Goal: Task Accomplishment & Management: Manage account settings

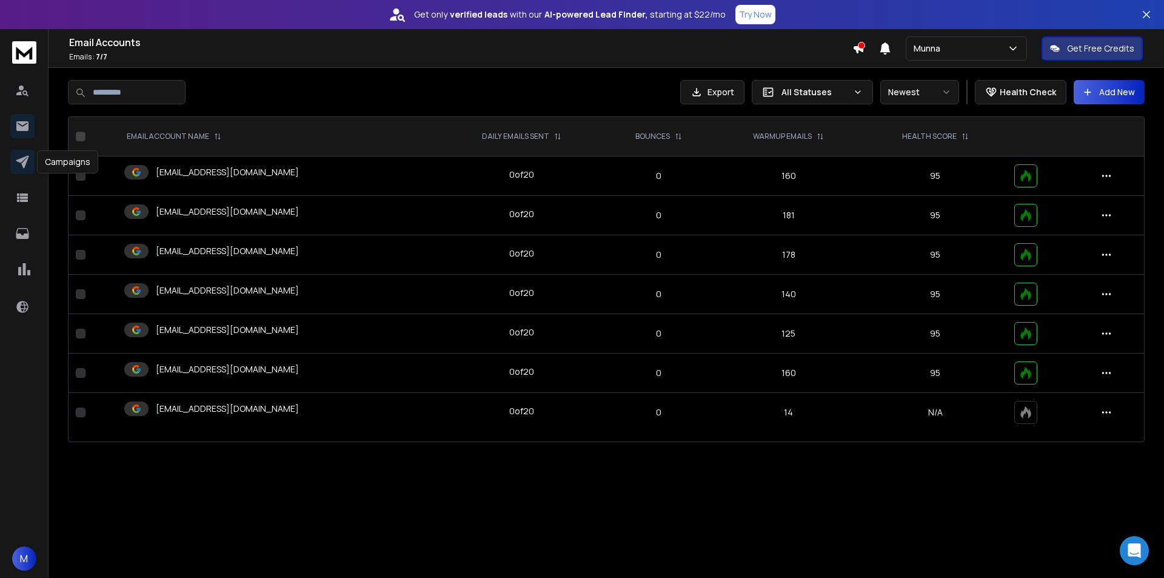
click at [27, 169] on link at bounding box center [22, 162] width 24 height 24
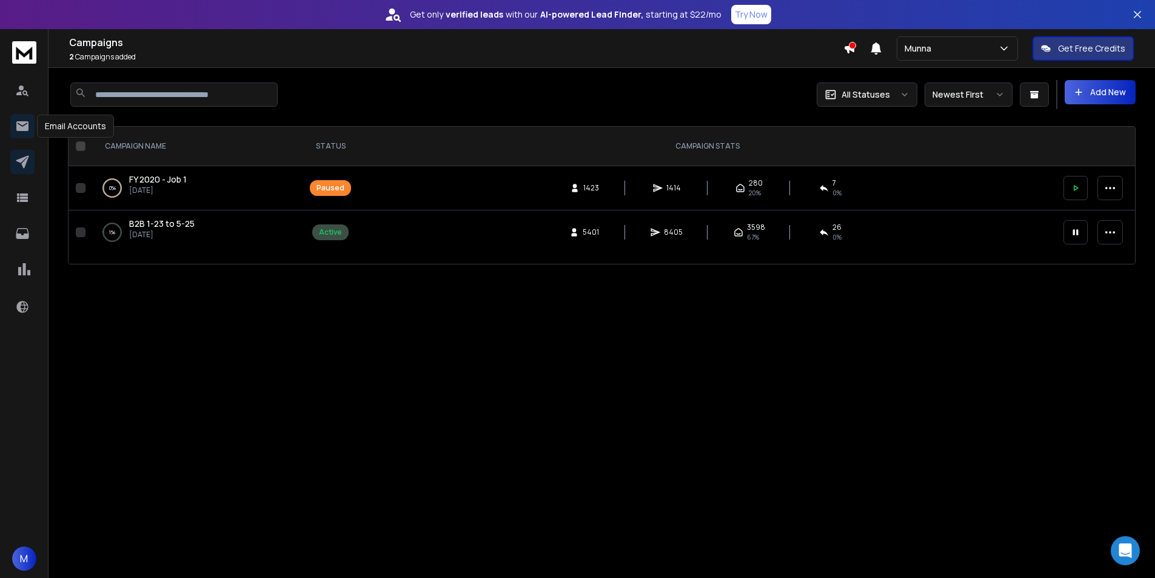
click at [27, 130] on icon at bounding box center [22, 126] width 12 height 10
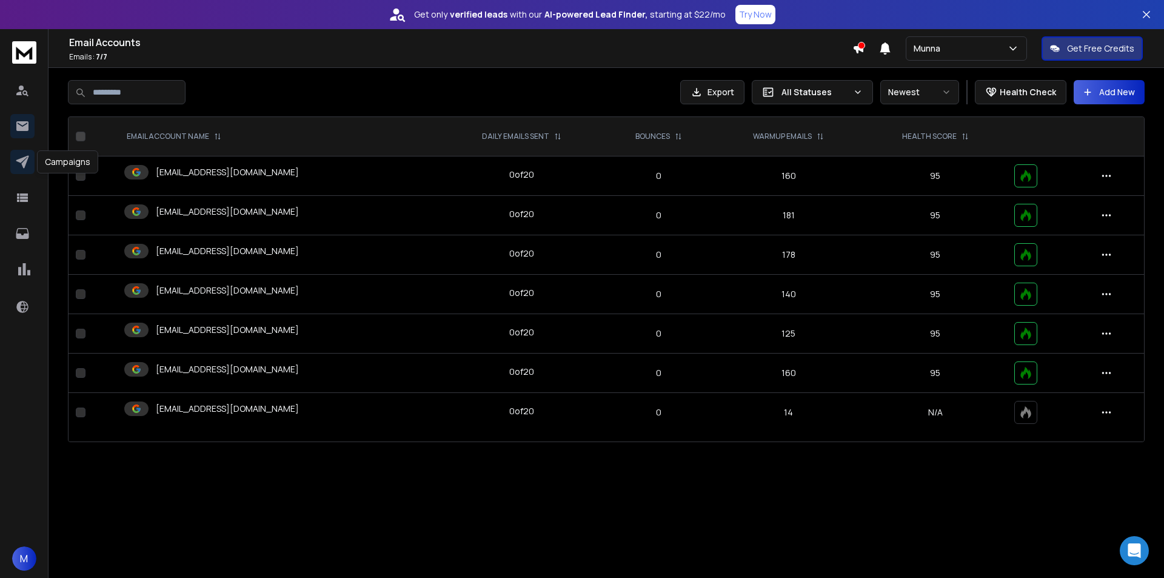
click at [24, 164] on icon at bounding box center [22, 161] width 13 height 13
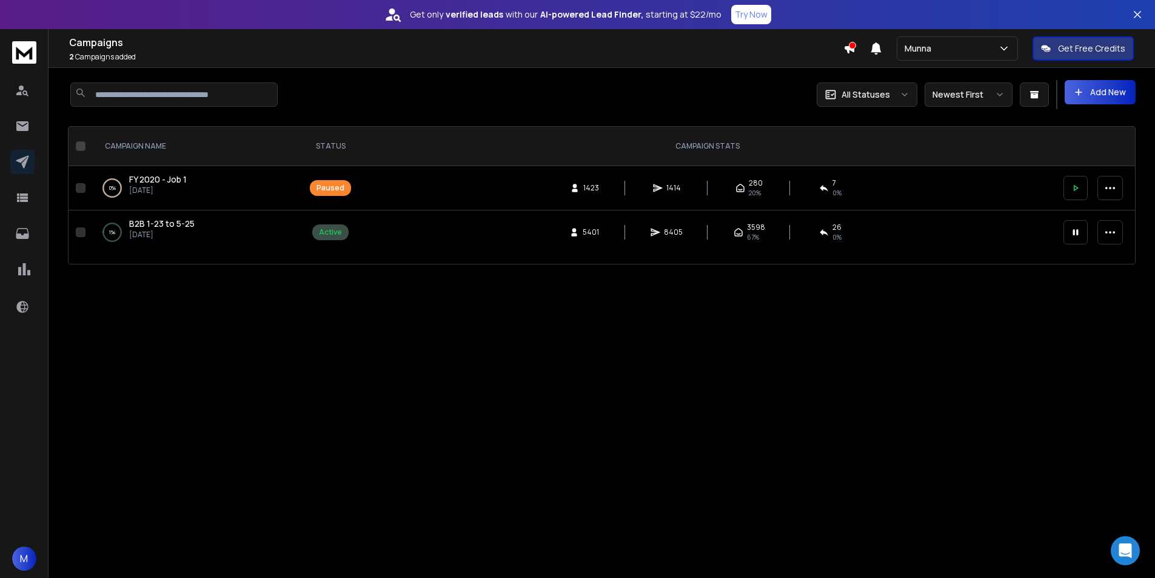
click at [226, 227] on div "1 % B2B 1-23 to 5-25 [DATE]" at bounding box center [196, 232] width 188 height 29
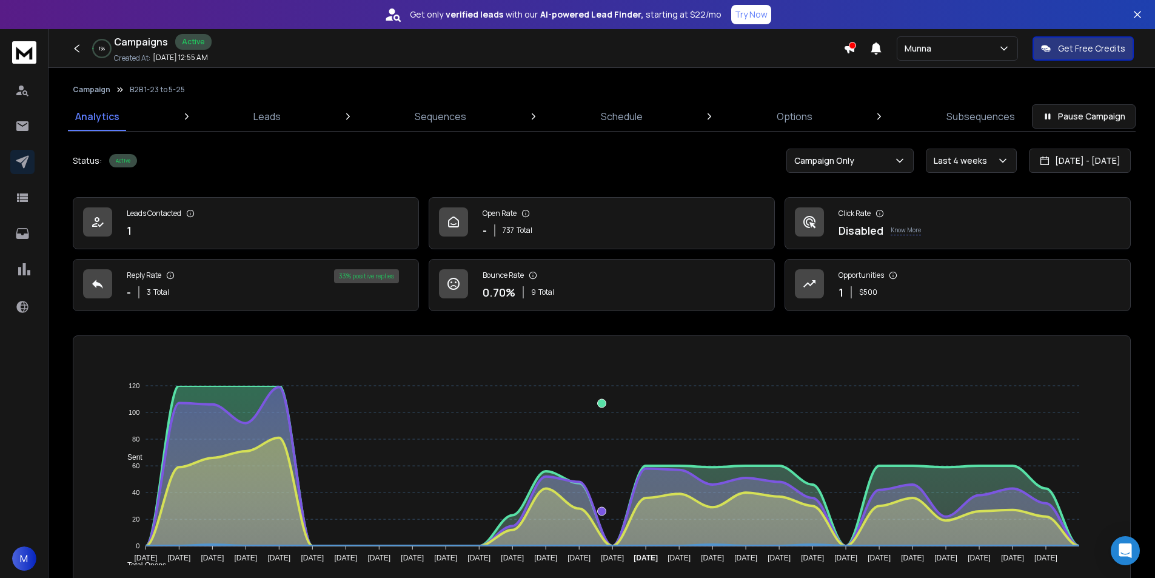
click at [280, 132] on div "Campaign B2B 1-23 to 5-25 Analytics Leads Sequences Schedule Options Subsequenc…" at bounding box center [601, 489] width 1067 height 819
click at [283, 121] on link "Leads" at bounding box center [267, 116] width 42 height 29
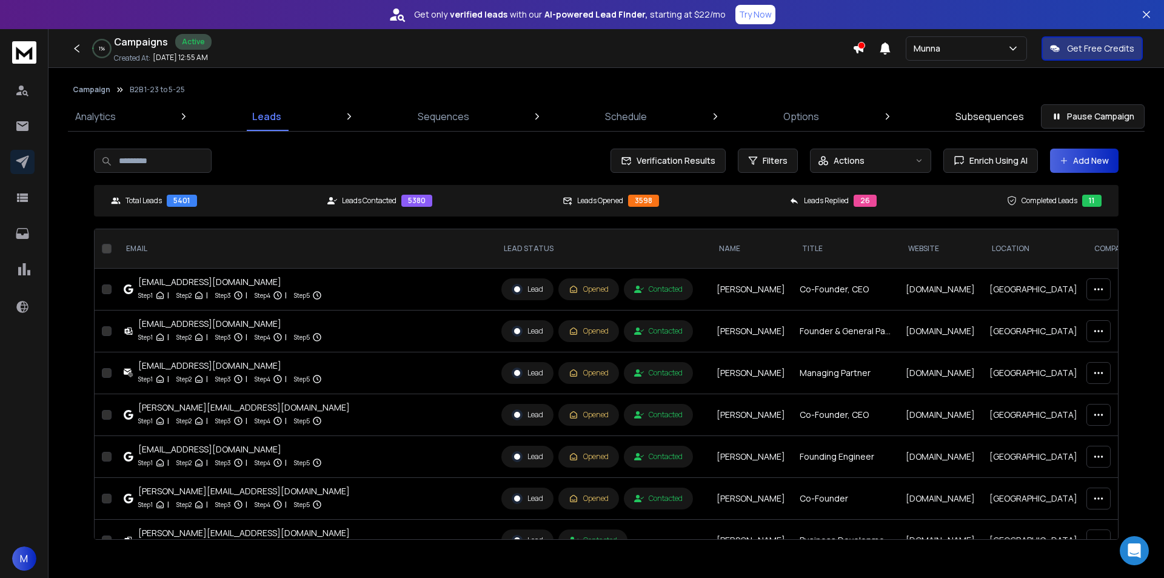
click at [980, 115] on p "Subsequences" at bounding box center [989, 116] width 68 height 15
click at [824, 119] on link "Options" at bounding box center [801, 116] width 50 height 29
click at [640, 125] on link "Schedule" at bounding box center [626, 116] width 56 height 29
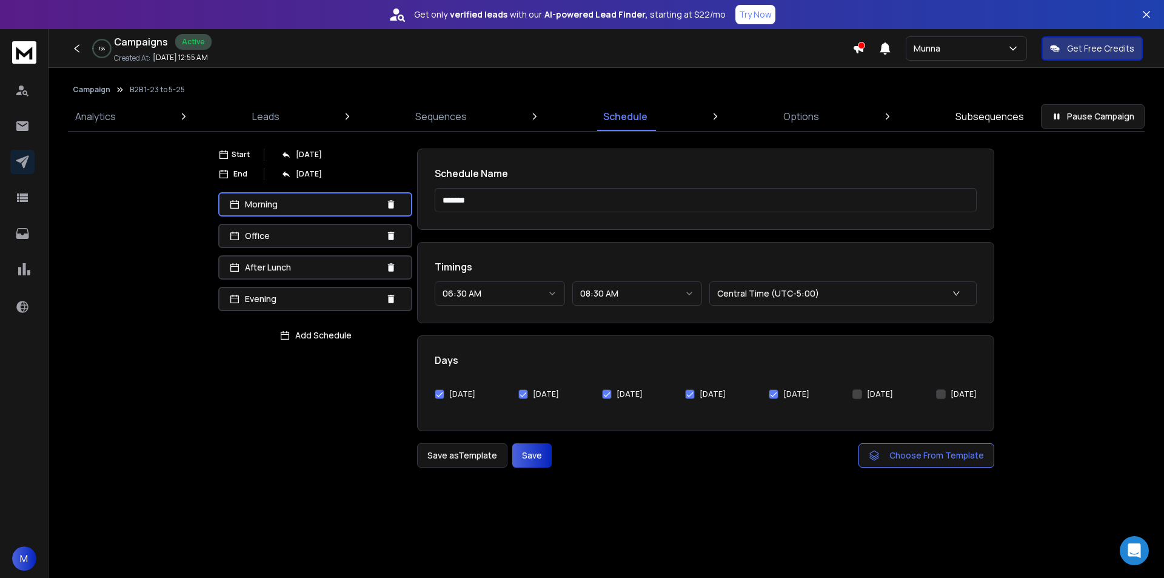
click at [1012, 121] on p "Subsequences" at bounding box center [989, 116] width 68 height 15
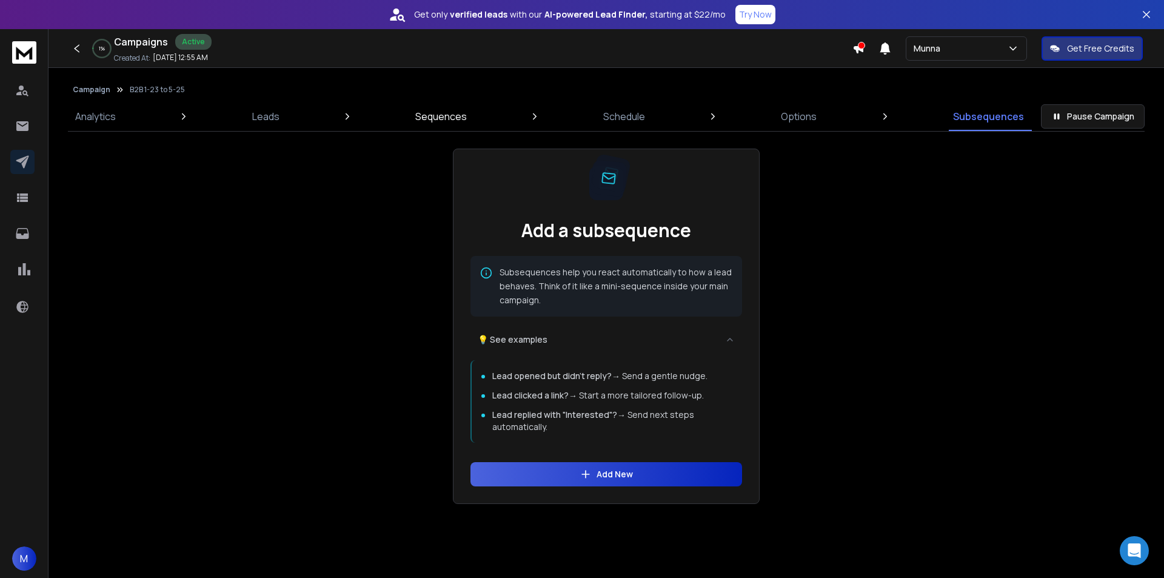
click at [435, 118] on p "Sequences" at bounding box center [441, 116] width 52 height 15
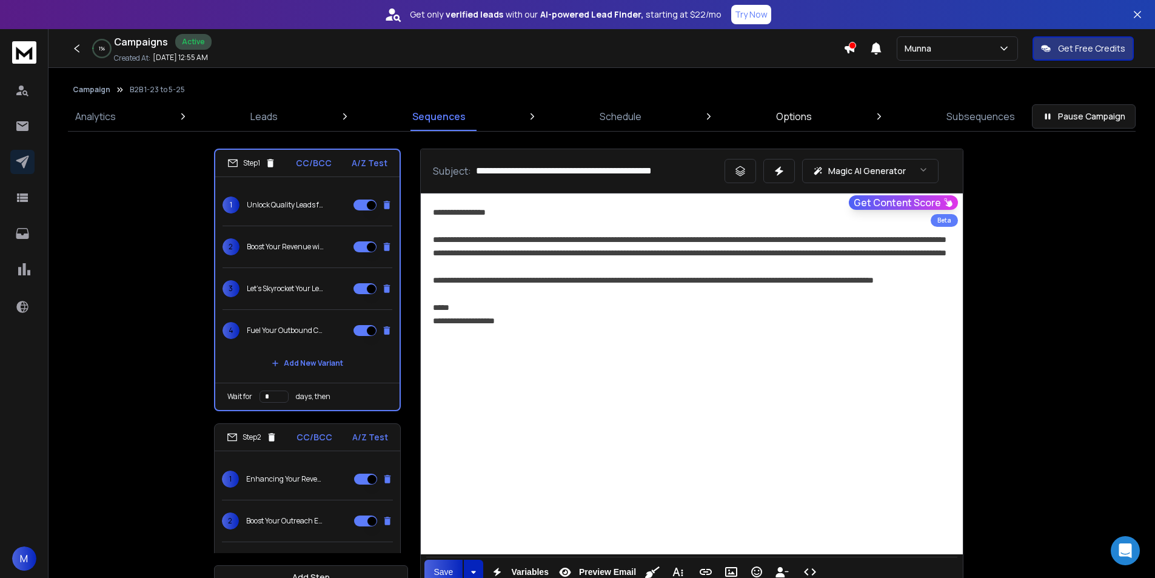
click at [793, 119] on p "Options" at bounding box center [794, 116] width 36 height 15
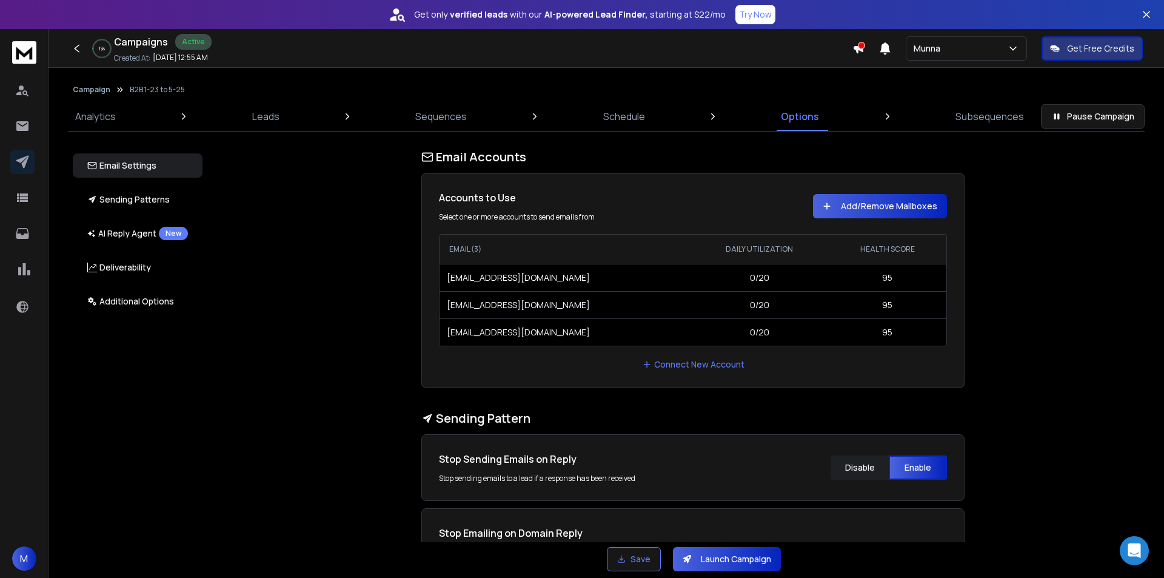
click at [915, 208] on button "Add/Remove Mailboxes" at bounding box center [880, 206] width 134 height 24
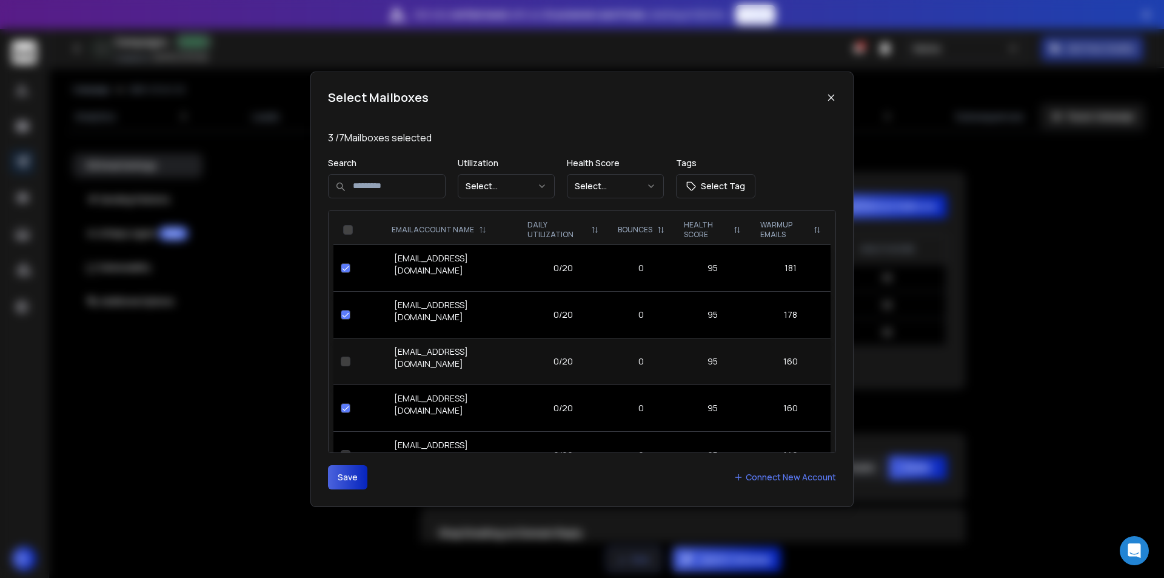
scroll to position [61, 0]
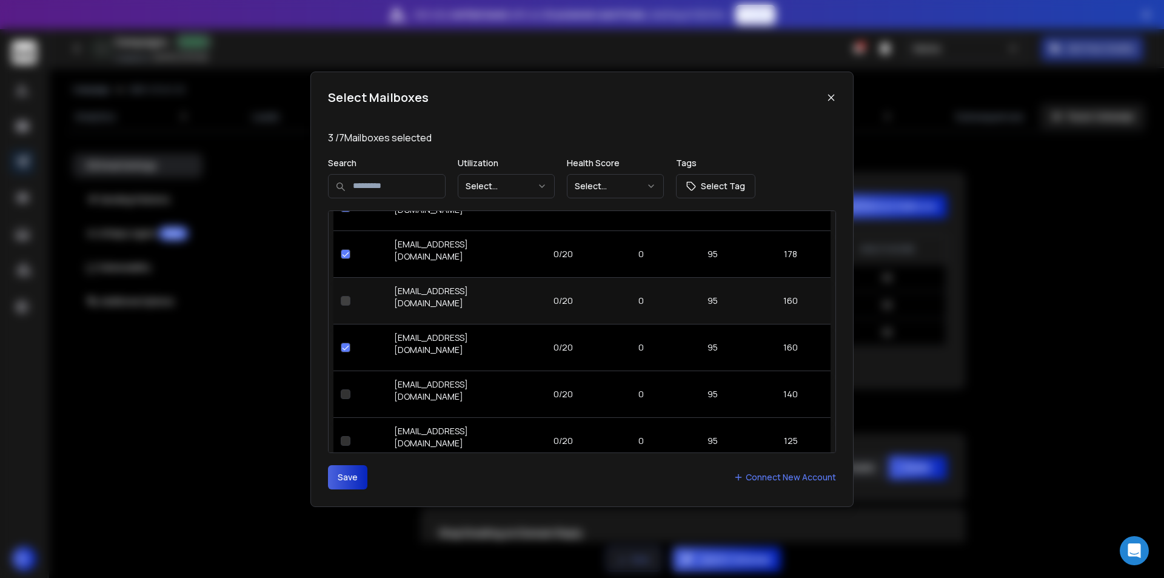
click at [345, 296] on button "button" at bounding box center [346, 301] width 10 height 10
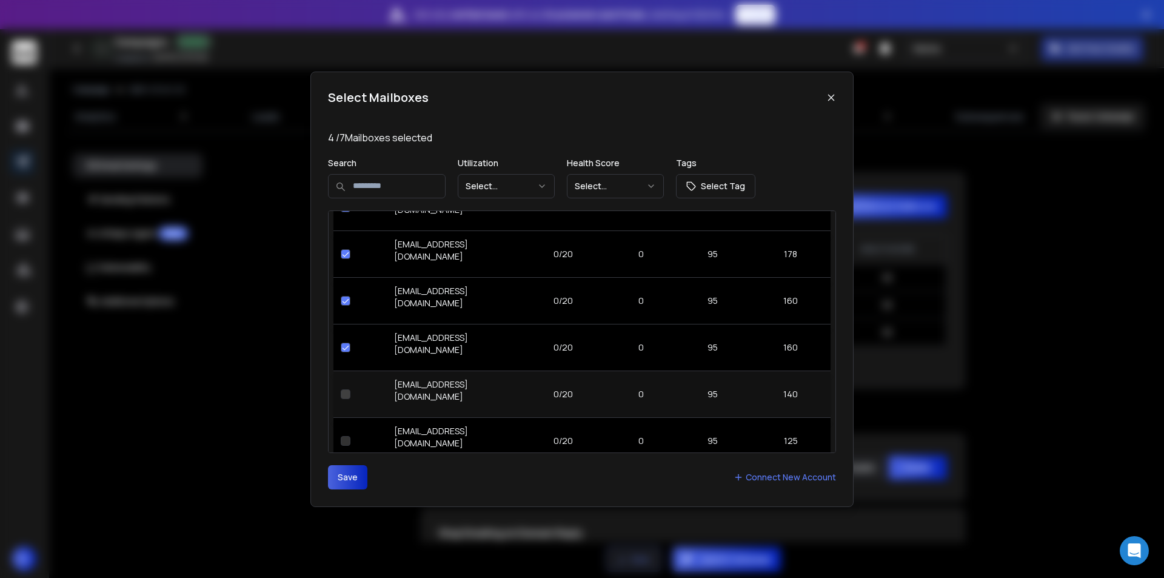
click at [344, 389] on button "button" at bounding box center [346, 394] width 10 height 10
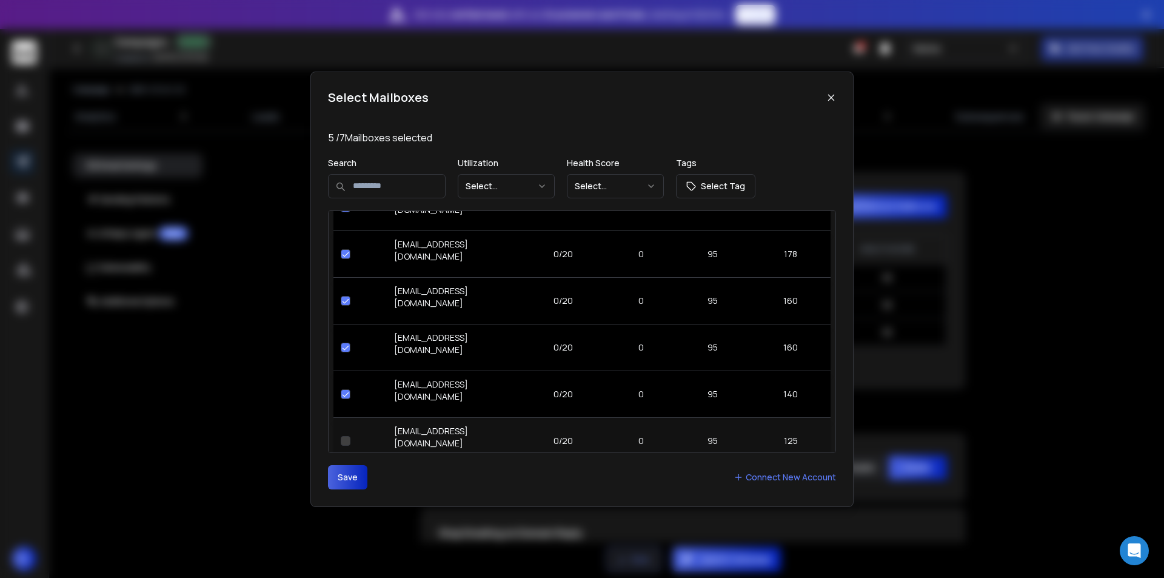
click at [345, 436] on button "button" at bounding box center [346, 441] width 10 height 10
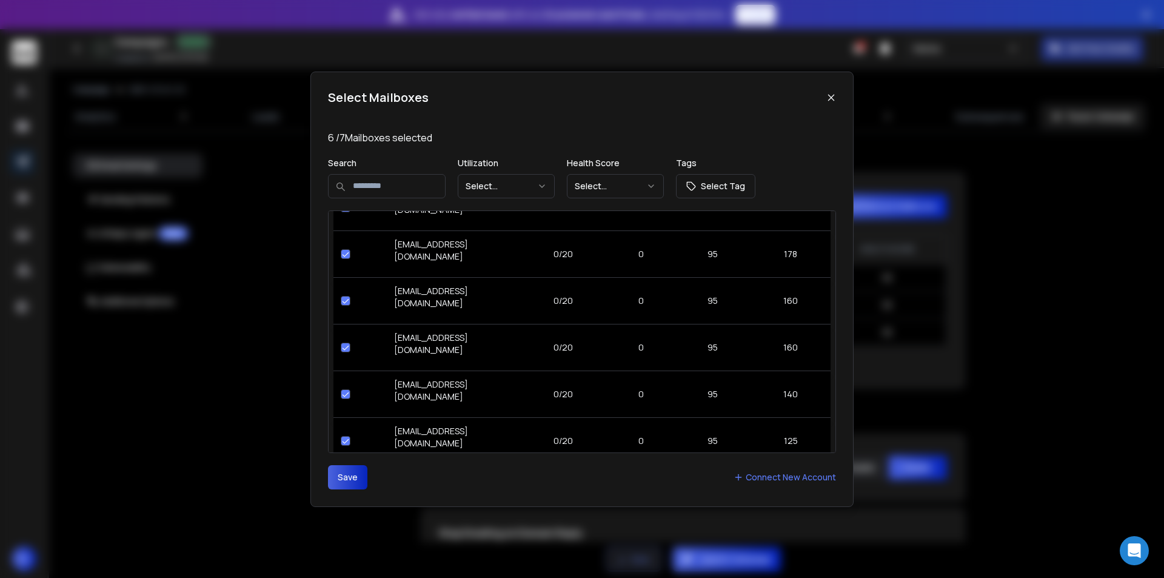
click at [342, 477] on button "Save" at bounding box center [347, 477] width 39 height 24
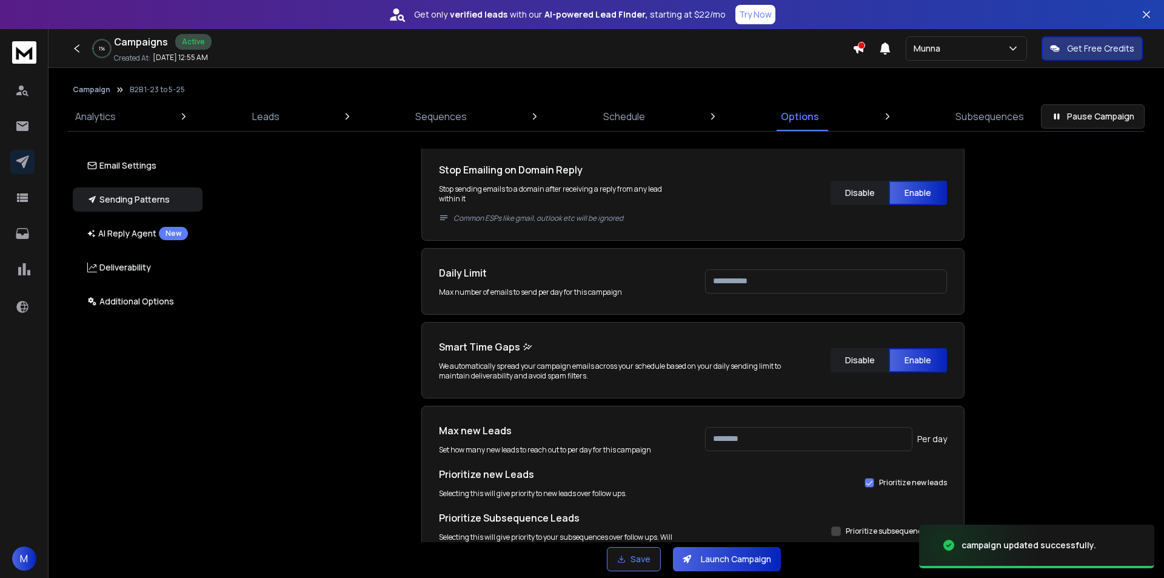
scroll to position [506, 0]
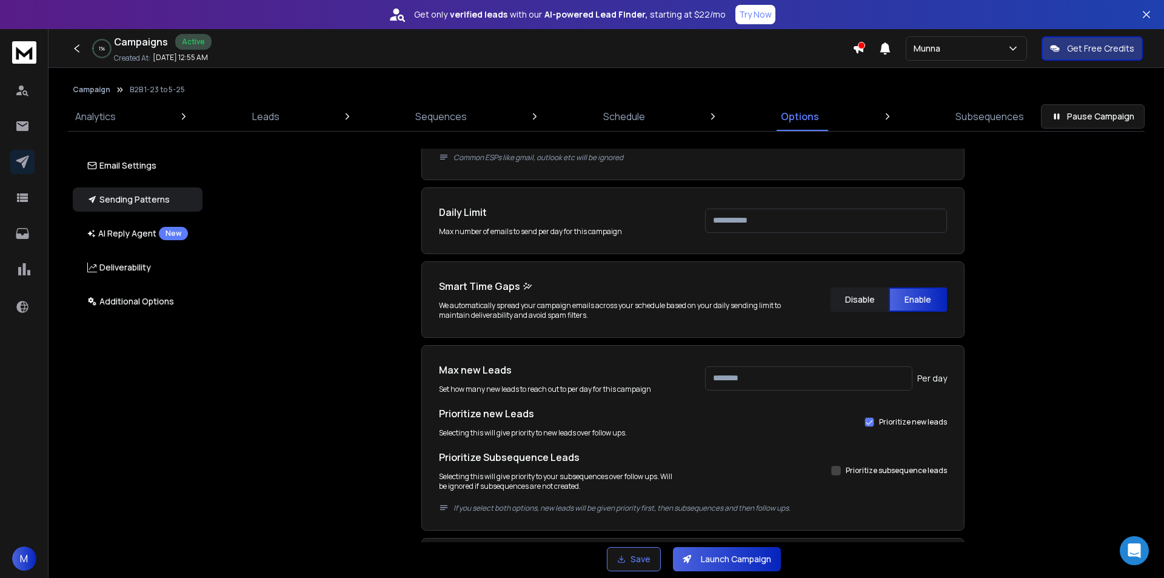
drag, startPoint x: 740, startPoint y: 222, endPoint x: 688, endPoint y: 219, distance: 51.6
click at [688, 219] on div "Daily Limit Max number of emails to send per day for this campaign **" at bounding box center [693, 221] width 508 height 32
type input "***"
drag, startPoint x: 782, startPoint y: 367, endPoint x: 696, endPoint y: 369, distance: 86.1
click at [696, 369] on div "Max new Leads Set how many new leads to reach out to per day for this campaign …" at bounding box center [693, 378] width 508 height 32
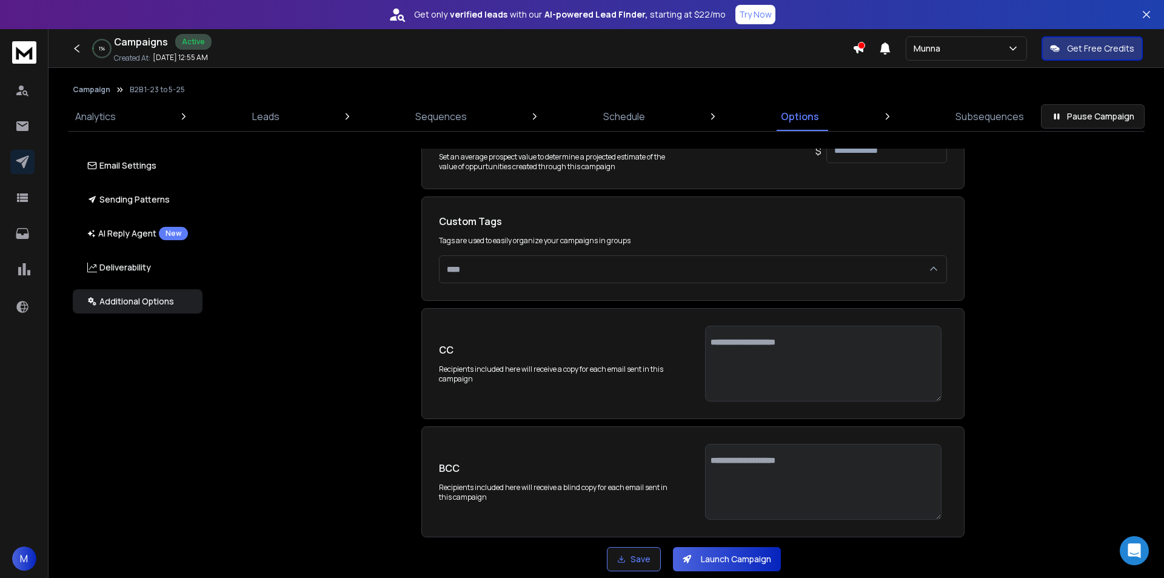
scroll to position [2390, 0]
type input "***"
click at [645, 561] on button "Save" at bounding box center [634, 559] width 54 height 24
click at [766, 556] on button "Launch Campaign" at bounding box center [727, 559] width 108 height 24
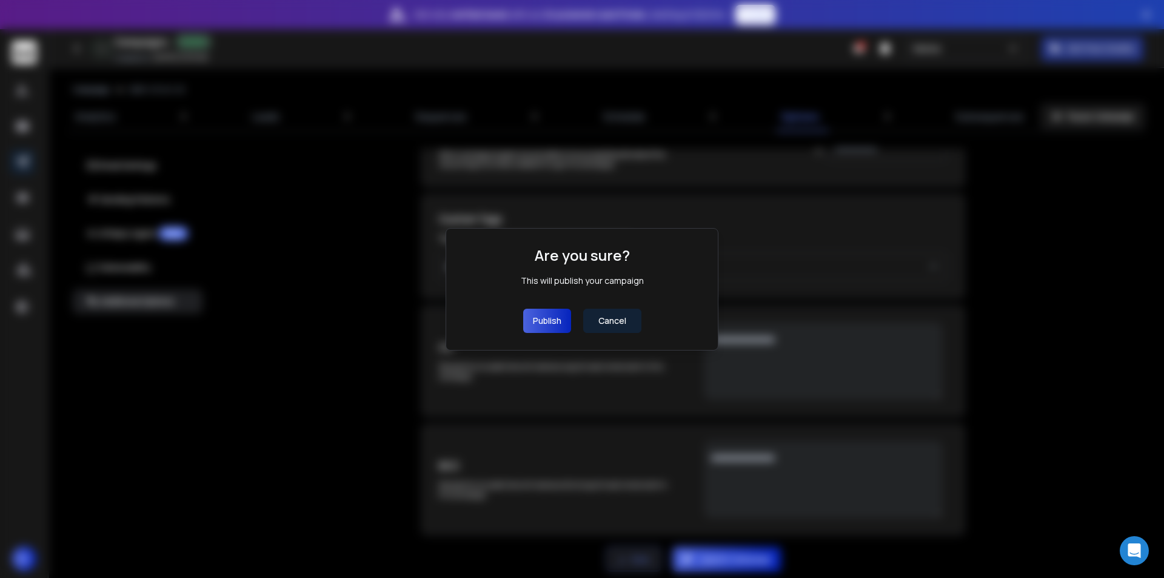
click at [558, 321] on button "Publish" at bounding box center [547, 321] width 48 height 24
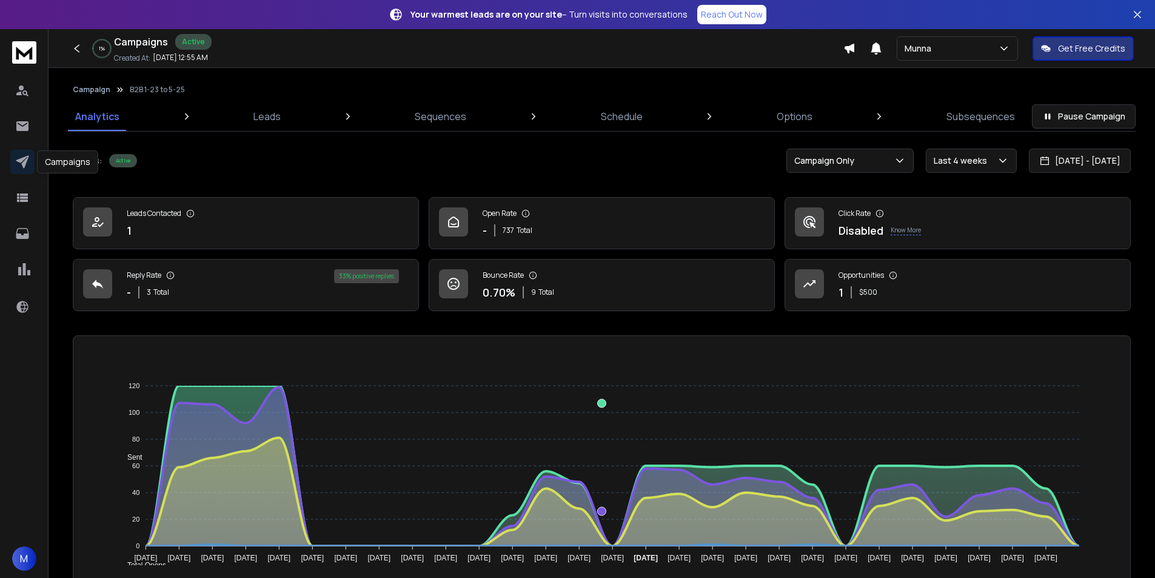
click at [23, 161] on icon at bounding box center [22, 162] width 15 height 15
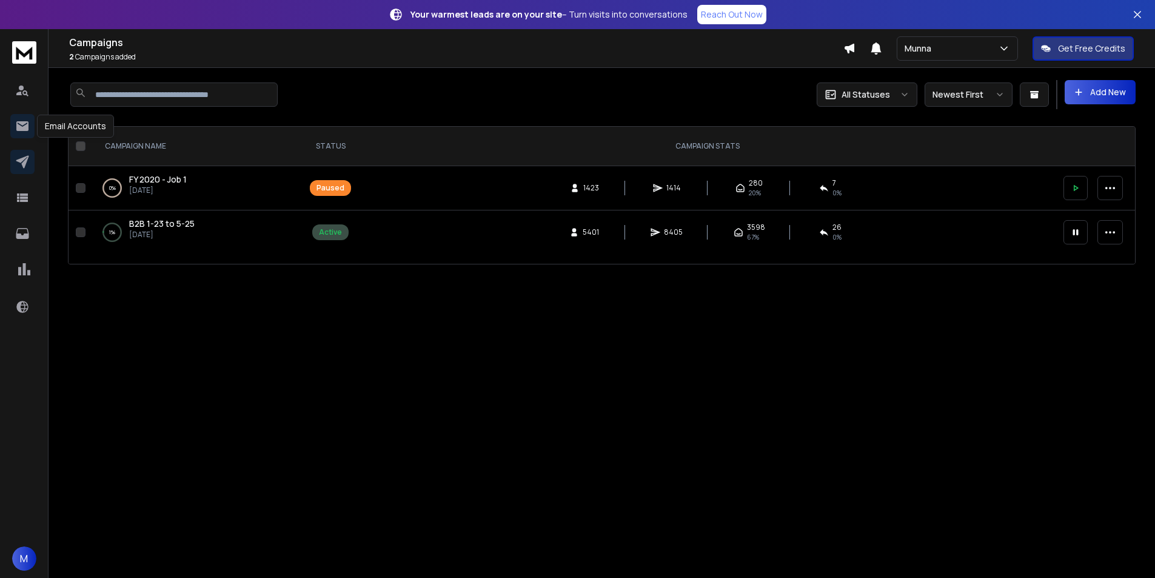
click at [25, 127] on icon at bounding box center [22, 126] width 12 height 10
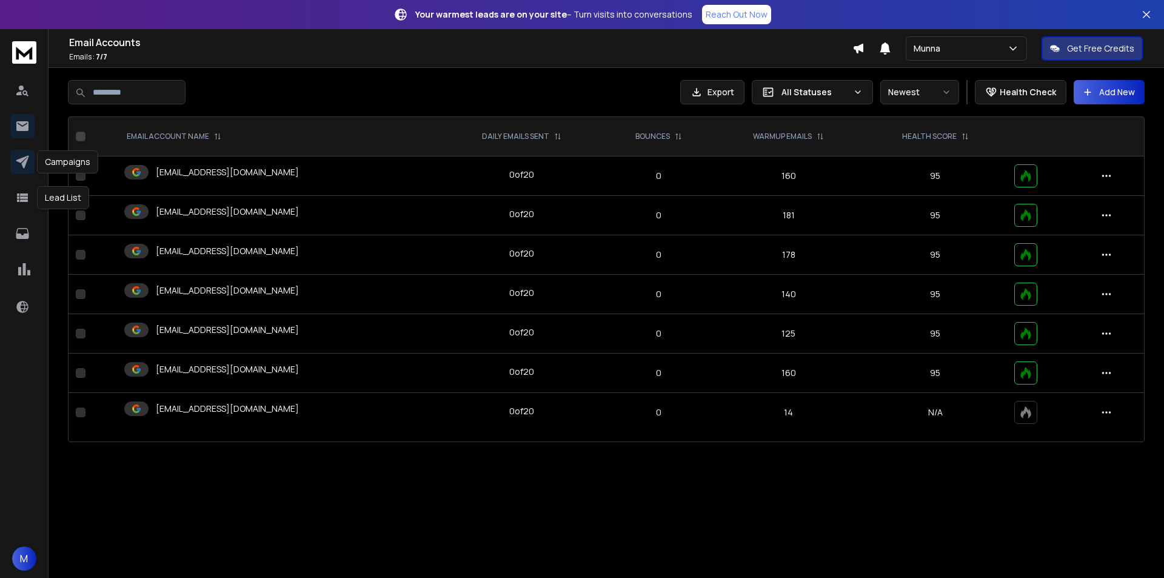
click at [25, 165] on icon at bounding box center [22, 162] width 15 height 15
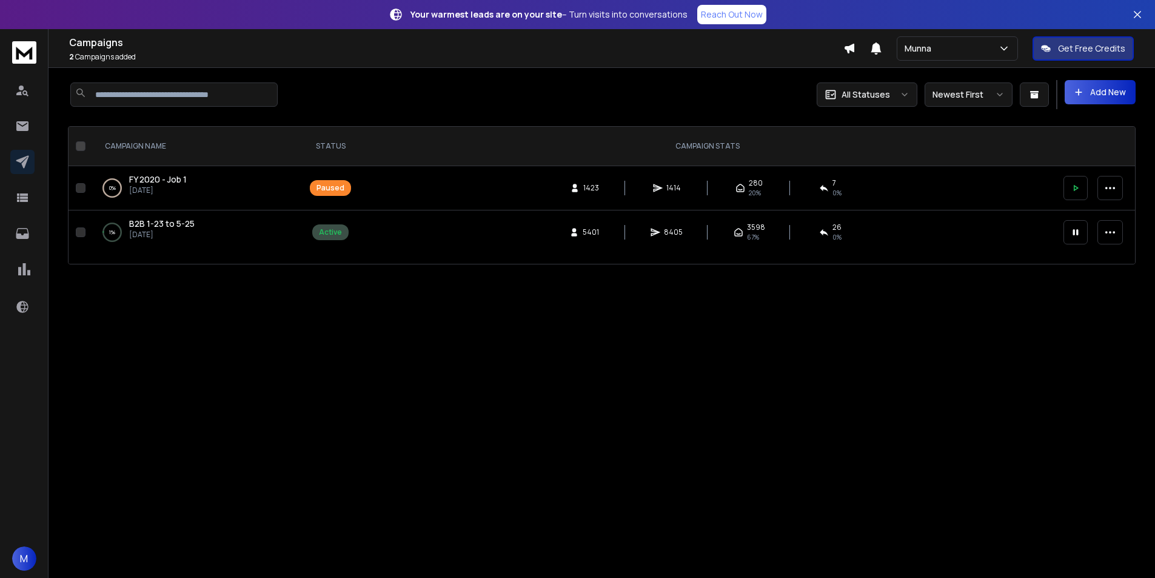
click at [258, 234] on div "1 % B2B 1-23 to 5-25 [DATE]" at bounding box center [196, 232] width 188 height 29
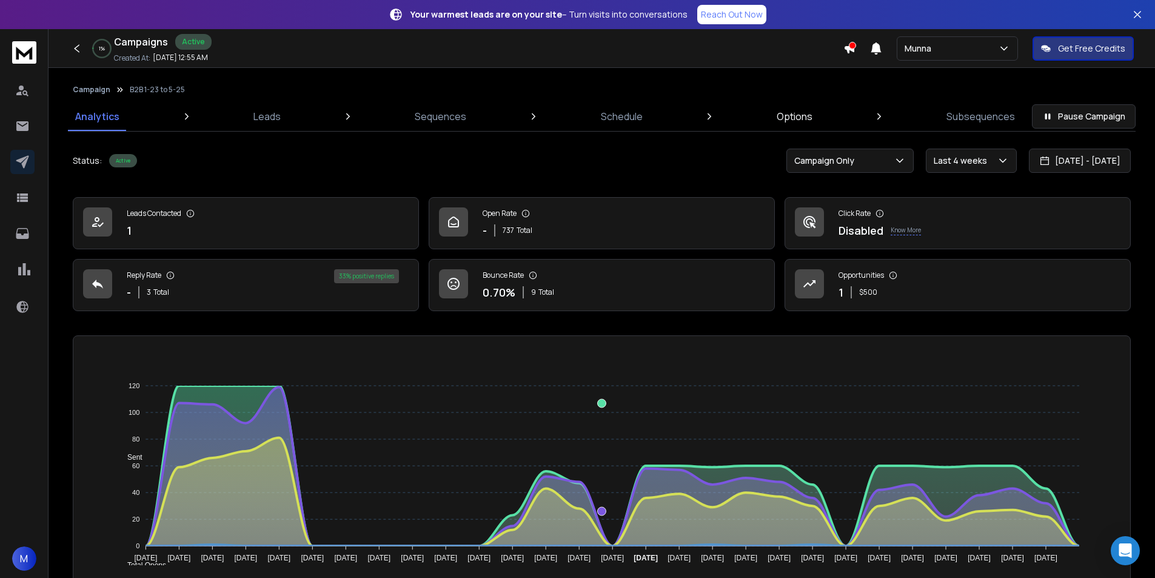
click at [805, 117] on p "Options" at bounding box center [794, 116] width 36 height 15
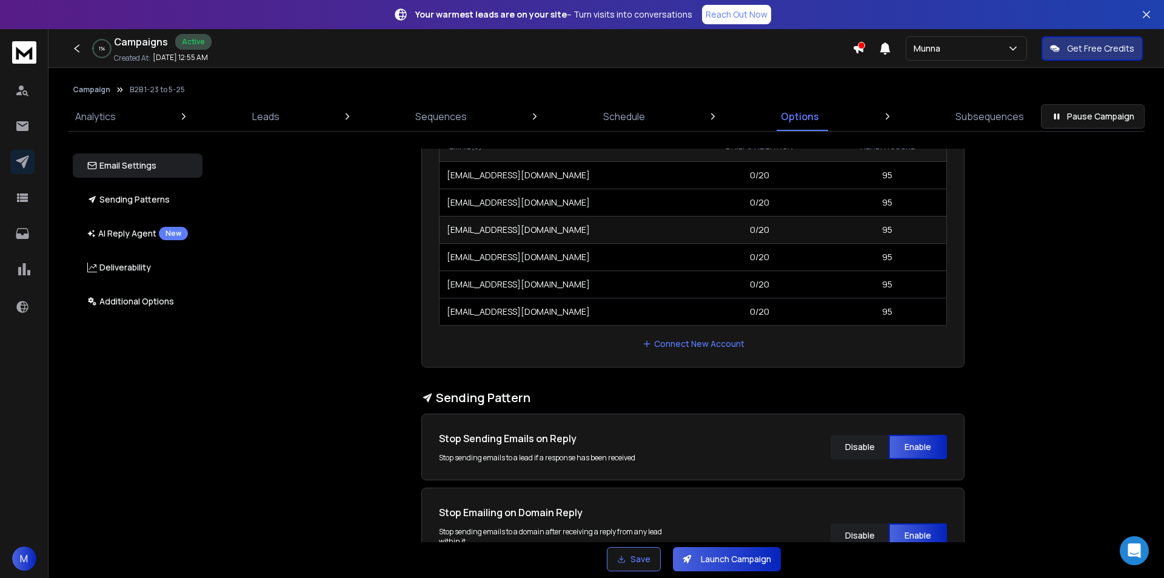
scroll to position [182, 0]
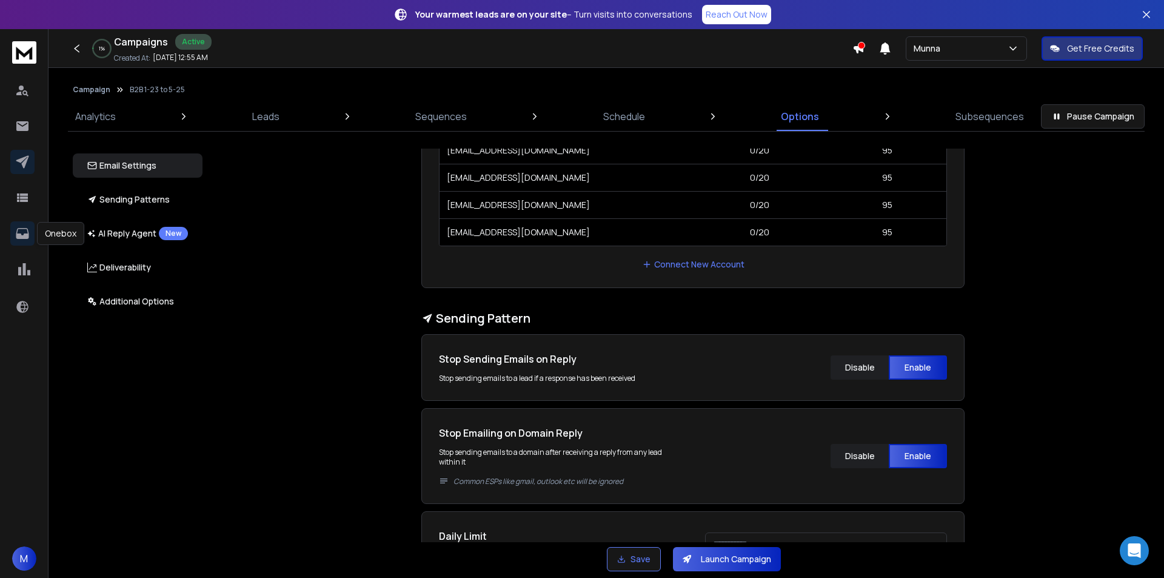
click at [19, 229] on icon at bounding box center [22, 233] width 13 height 11
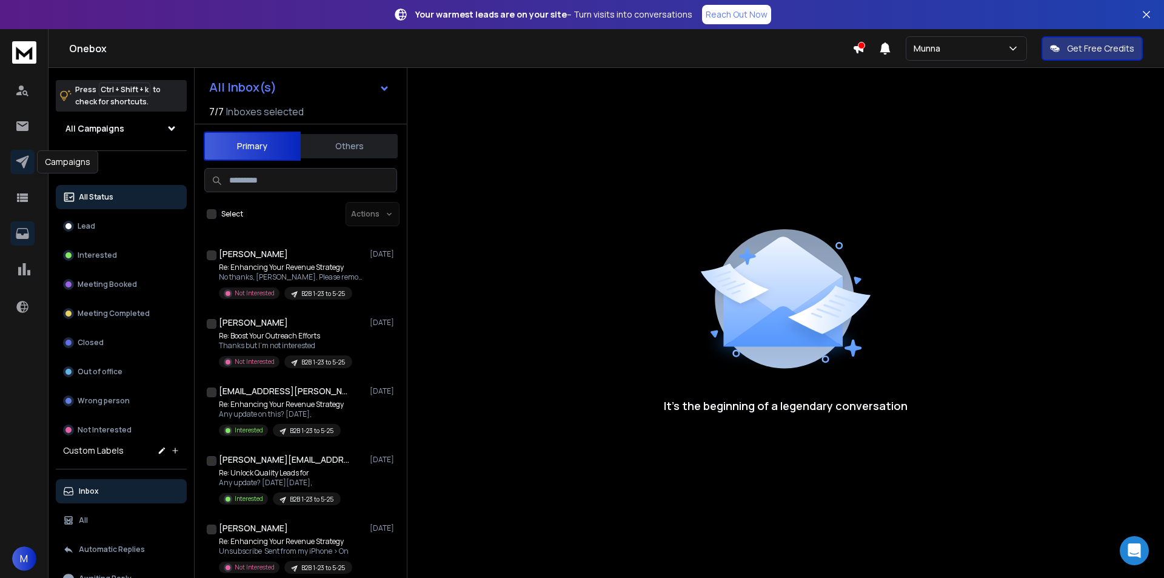
click at [25, 158] on icon at bounding box center [22, 162] width 15 height 15
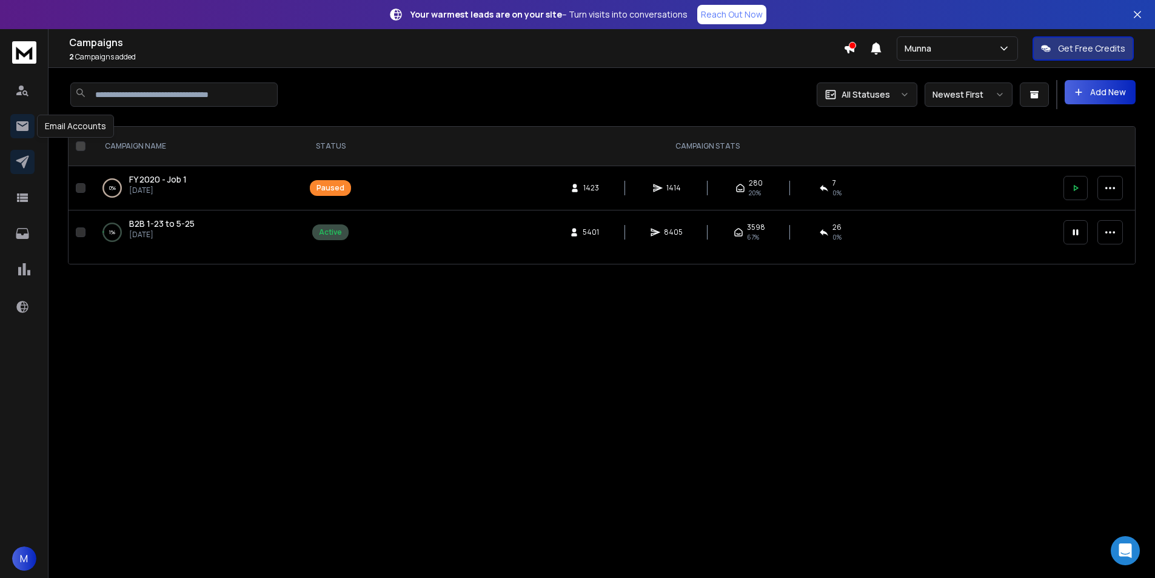
click at [27, 122] on icon at bounding box center [22, 126] width 12 height 10
